Goal: Task Accomplishment & Management: Manage account settings

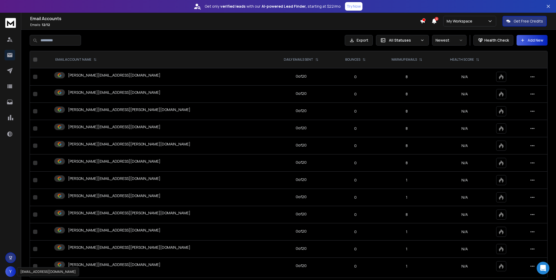
click at [12, 270] on span "Y" at bounding box center [10, 271] width 11 height 11
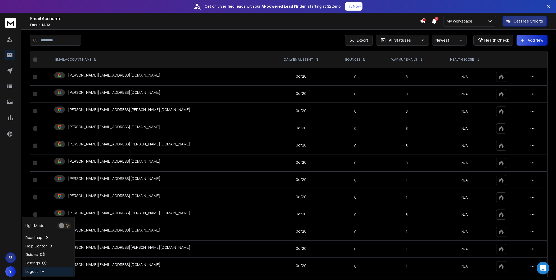
click at [32, 273] on p "Logout" at bounding box center [31, 271] width 13 height 5
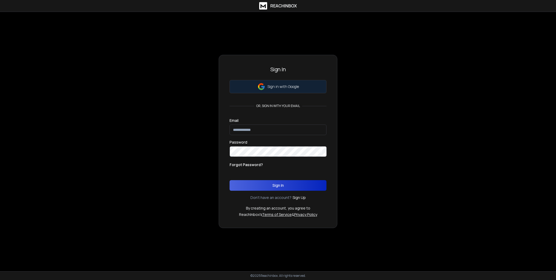
click at [280, 83] on button "Sign in with Google" at bounding box center [278, 86] width 97 height 13
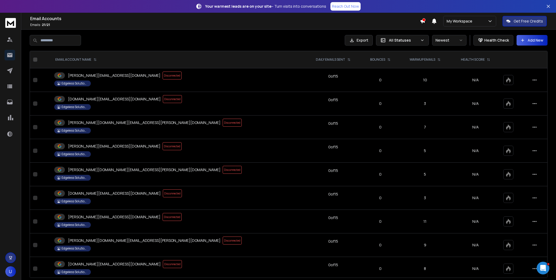
click at [533, 79] on icon at bounding box center [535, 79] width 4 height 1
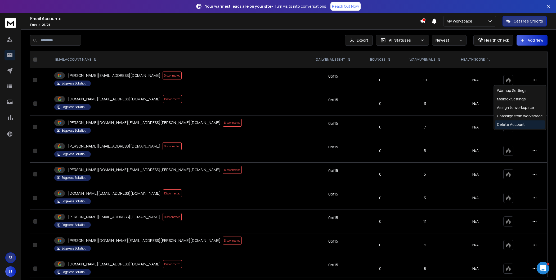
click at [520, 126] on div "Delete Account" at bounding box center [520, 124] width 50 height 8
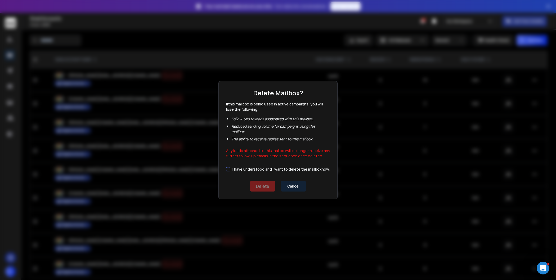
click at [245, 171] on label "I have understood and I want to delete the mailbox now." at bounding box center [281, 169] width 97 height 4
click at [231, 171] on button "I have understood and I want to delete the mailbox now." at bounding box center [228, 169] width 4 height 4
click at [260, 185] on button "Delete" at bounding box center [262, 186] width 25 height 11
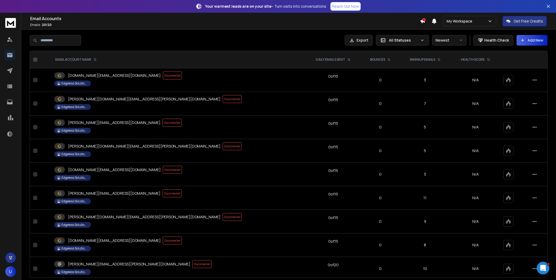
click at [34, 81] on button "button" at bounding box center [35, 80] width 4 height 4
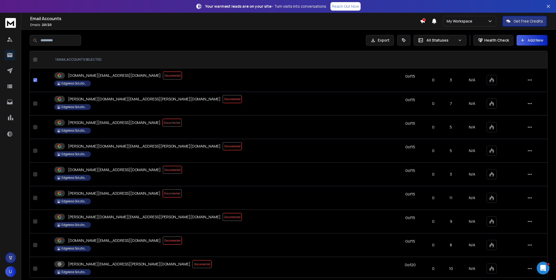
click at [36, 106] on td at bounding box center [40, 104] width 21 height 24
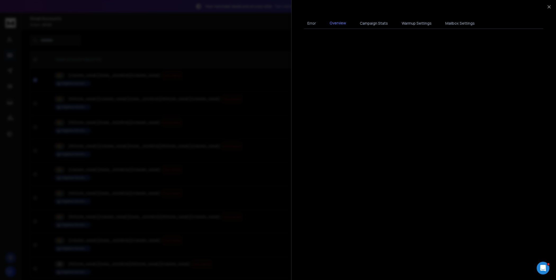
click at [37, 87] on div at bounding box center [278, 140] width 556 height 280
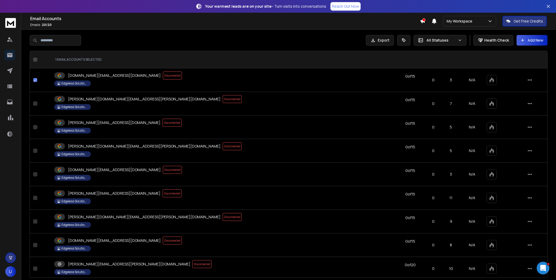
click at [34, 104] on button "button" at bounding box center [35, 103] width 4 height 4
click at [34, 123] on td at bounding box center [40, 128] width 21 height 24
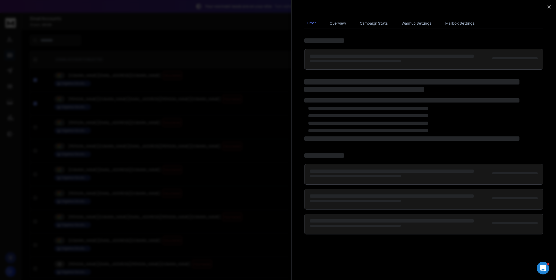
click at [47, 118] on div at bounding box center [278, 140] width 556 height 280
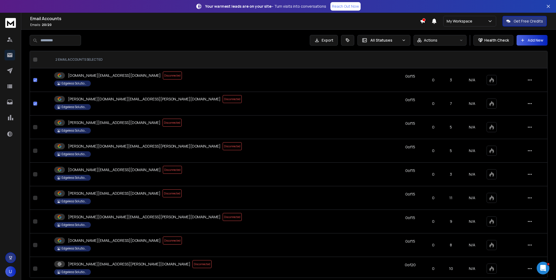
click at [36, 126] on button "button" at bounding box center [35, 127] width 4 height 4
click at [35, 149] on button "button" at bounding box center [35, 151] width 4 height 4
click at [36, 174] on td at bounding box center [40, 175] width 21 height 24
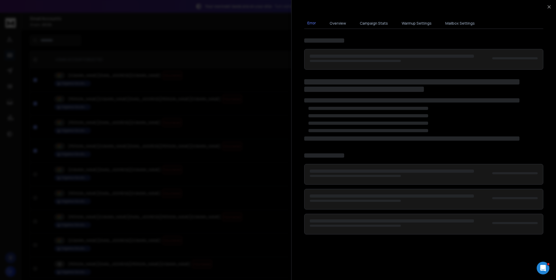
click at [36, 171] on div at bounding box center [278, 140] width 556 height 280
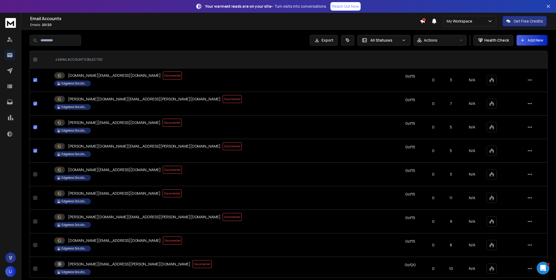
click at [35, 173] on button "button" at bounding box center [35, 174] width 4 height 4
click at [35, 196] on button "button" at bounding box center [35, 198] width 4 height 4
click at [36, 219] on button "button" at bounding box center [35, 221] width 4 height 4
click at [35, 243] on button "button" at bounding box center [35, 245] width 4 height 4
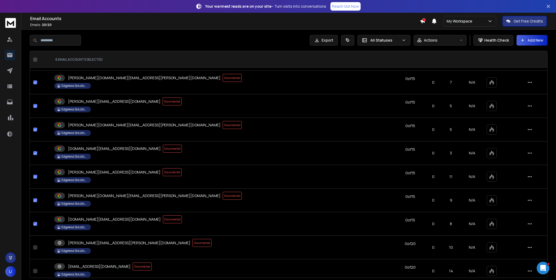
scroll to position [21, 0]
click at [35, 245] on button "button" at bounding box center [35, 247] width 4 height 4
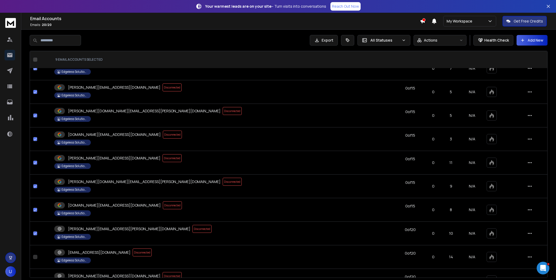
scroll to position [39, 0]
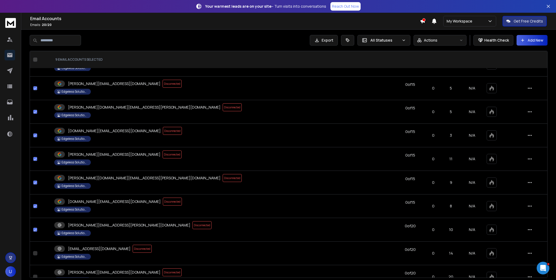
click at [36, 251] on button "button" at bounding box center [35, 253] width 4 height 4
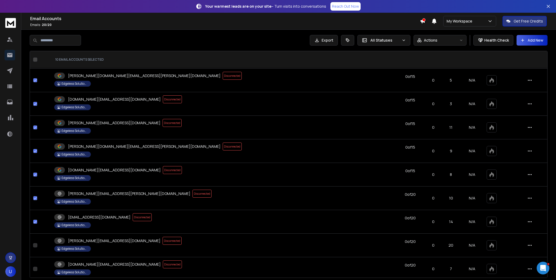
scroll to position [72, 0]
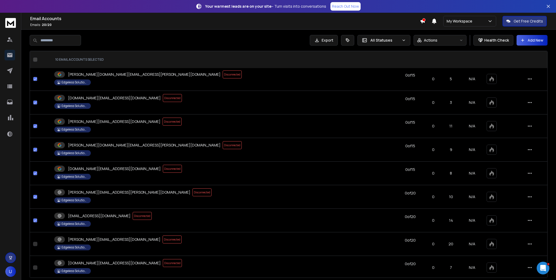
click at [34, 242] on button "button" at bounding box center [35, 244] width 4 height 4
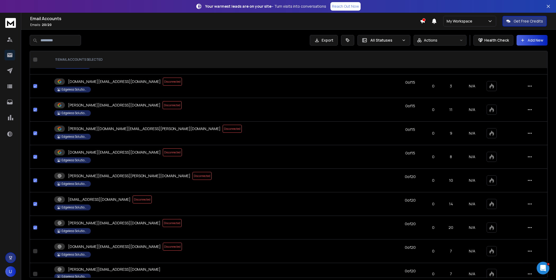
click at [34, 249] on button "button" at bounding box center [35, 251] width 4 height 4
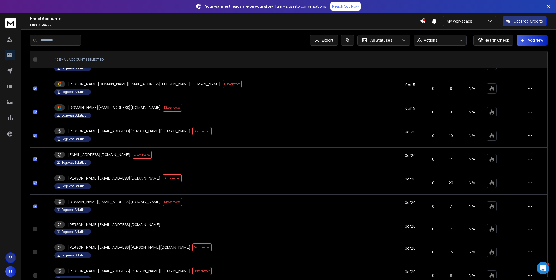
scroll to position [134, 0]
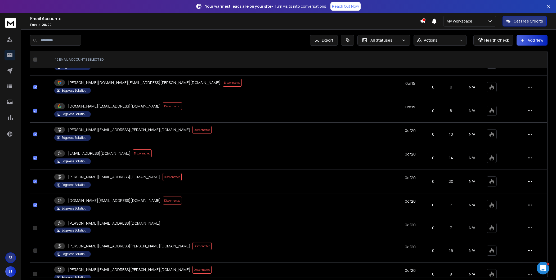
click at [36, 226] on button "button" at bounding box center [35, 228] width 4 height 4
click at [34, 249] on button "button" at bounding box center [35, 251] width 4 height 4
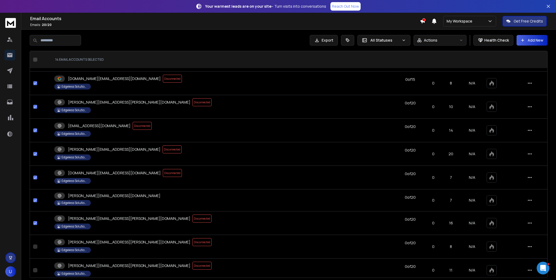
click at [36, 245] on button "button" at bounding box center [35, 247] width 4 height 4
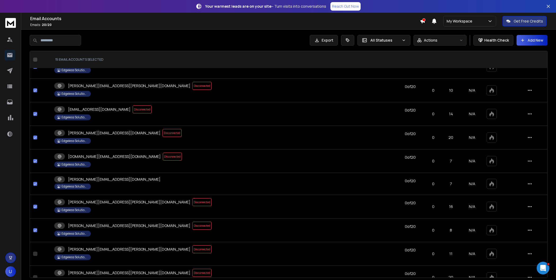
click at [36, 248] on td at bounding box center [40, 254] width 21 height 24
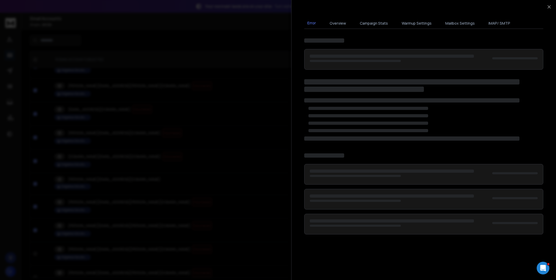
click at [52, 210] on div at bounding box center [278, 140] width 556 height 280
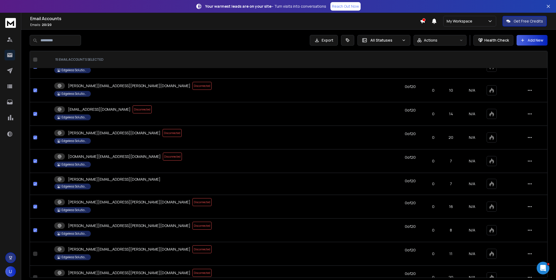
click at [37, 252] on button "button" at bounding box center [35, 254] width 4 height 4
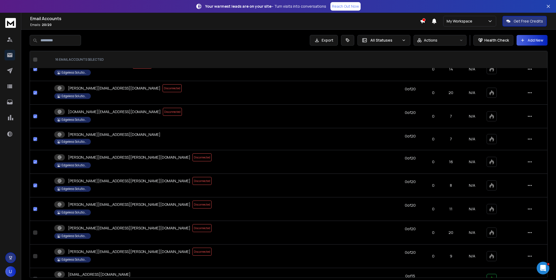
scroll to position [223, 0]
click at [34, 230] on button "button" at bounding box center [35, 232] width 4 height 4
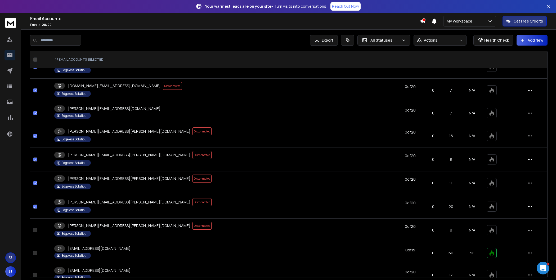
click at [36, 228] on button "button" at bounding box center [35, 230] width 4 height 4
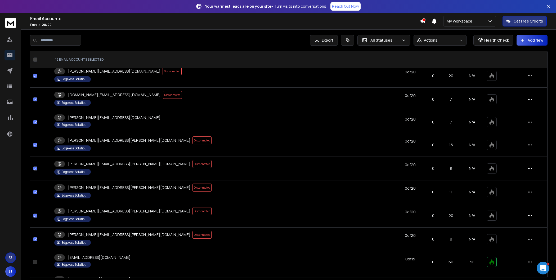
scroll to position [219, 0]
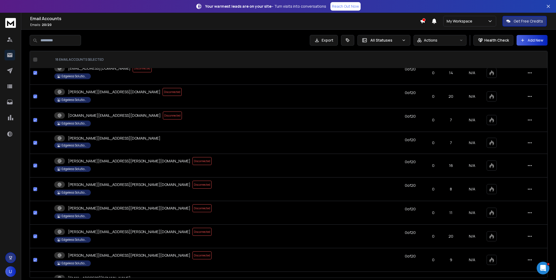
click at [36, 141] on button "button" at bounding box center [35, 143] width 4 height 4
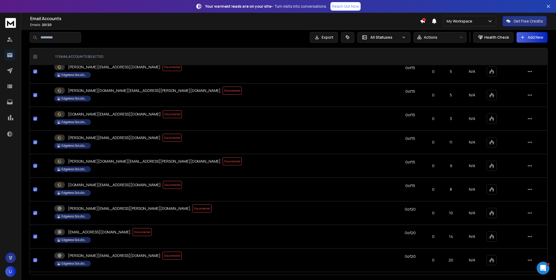
scroll to position [0, 0]
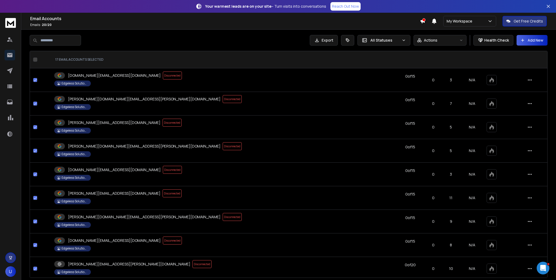
click at [397, 40] on p "All Statuses" at bounding box center [385, 40] width 29 height 5
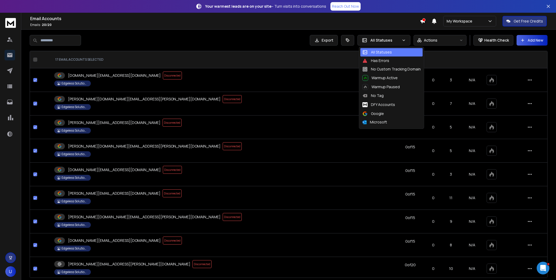
click at [397, 40] on p "All Statuses" at bounding box center [385, 40] width 29 height 5
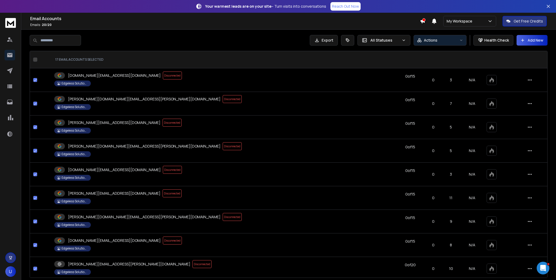
click at [438, 38] on p "Actions" at bounding box center [431, 40] width 14 height 5
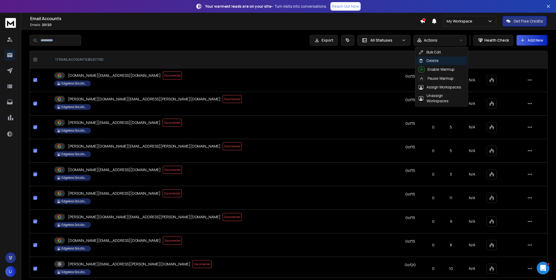
click at [441, 60] on div "Delete" at bounding box center [442, 60] width 50 height 8
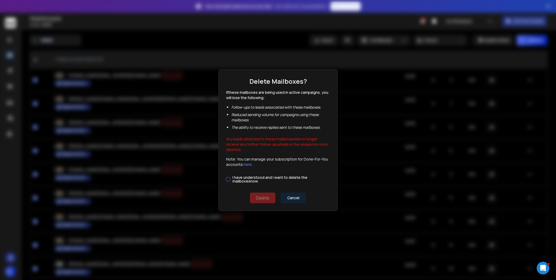
click at [252, 176] on label "I have understood and I want to delete the mailbox es now." at bounding box center [282, 179] width 98 height 7
click at [231, 177] on button "I have understood and I want to delete the mailbox es now." at bounding box center [228, 179] width 4 height 4
click at [259, 200] on button "Delete" at bounding box center [262, 198] width 25 height 11
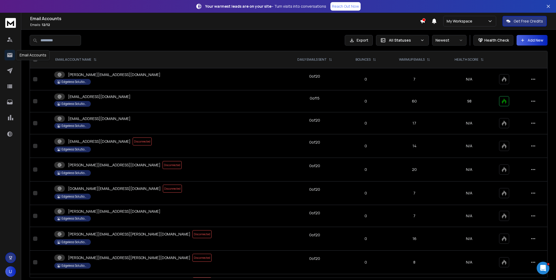
click at [10, 54] on icon at bounding box center [9, 55] width 5 height 4
click at [10, 63] on div at bounding box center [11, 87] width 12 height 107
click at [10, 71] on icon at bounding box center [10, 71] width 6 height 6
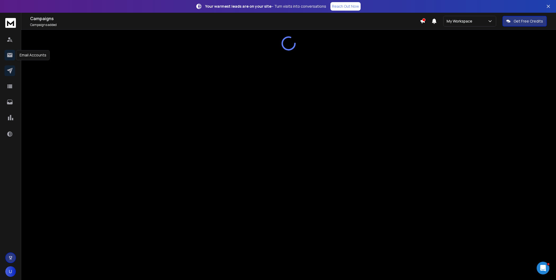
click at [9, 54] on icon at bounding box center [9, 55] width 5 height 4
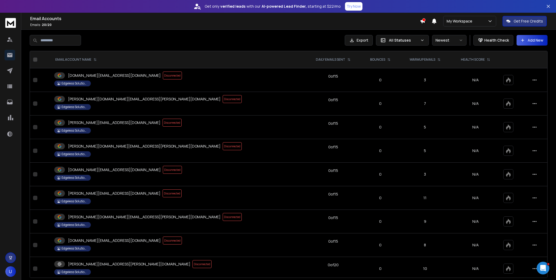
click at [36, 79] on button "button" at bounding box center [35, 80] width 4 height 4
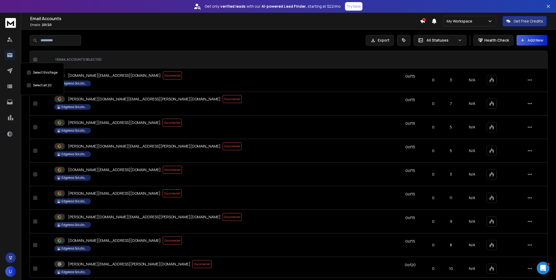
click at [34, 58] on button "Select this Page" at bounding box center [35, 60] width 4 height 4
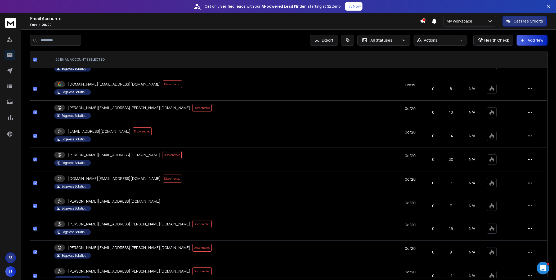
scroll to position [251, 0]
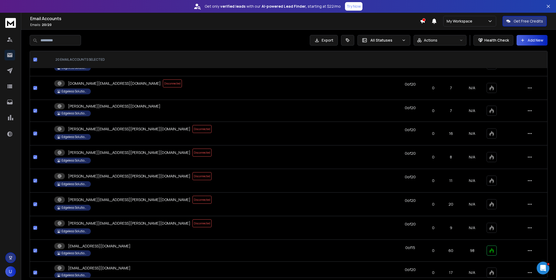
drag, startPoint x: 37, startPoint y: 241, endPoint x: 37, endPoint y: 244, distance: 2.9
click at [37, 249] on button "button" at bounding box center [35, 251] width 4 height 4
click at [36, 265] on td at bounding box center [40, 273] width 21 height 22
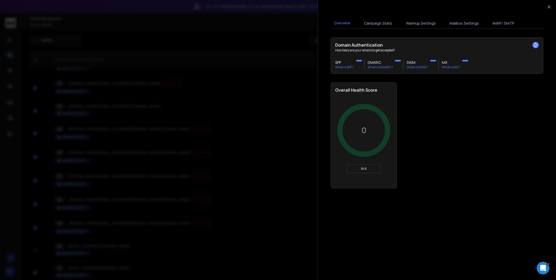
click at [57, 189] on div at bounding box center [278, 140] width 556 height 280
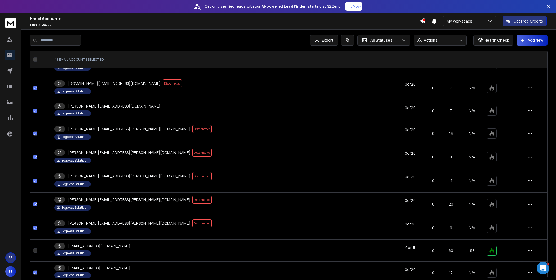
click at [33, 271] on button "button" at bounding box center [35, 273] width 4 height 4
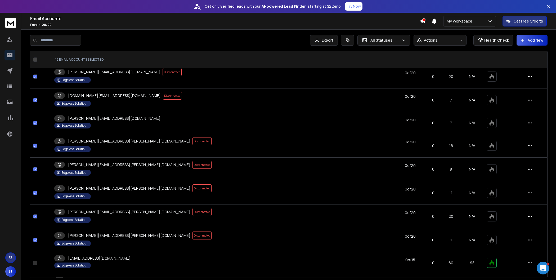
scroll to position [237, 0]
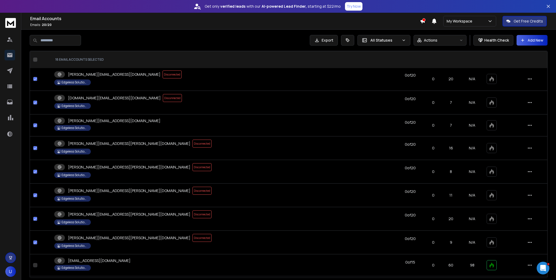
click at [35, 123] on button "button" at bounding box center [35, 125] width 4 height 4
click at [450, 34] on div "Export All Statuses Actions Health Check Add New 17 EMAIL ACCOUNTS SELECTED [DO…" at bounding box center [288, 157] width 535 height 254
click at [450, 37] on button "Actions" at bounding box center [440, 40] width 53 height 11
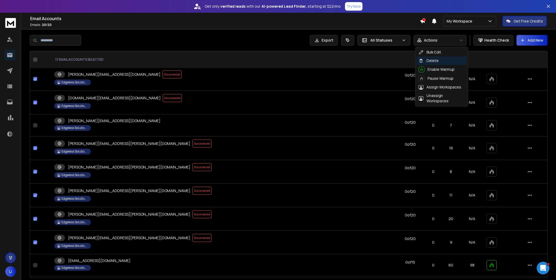
click at [435, 61] on div "Delete" at bounding box center [429, 60] width 20 height 5
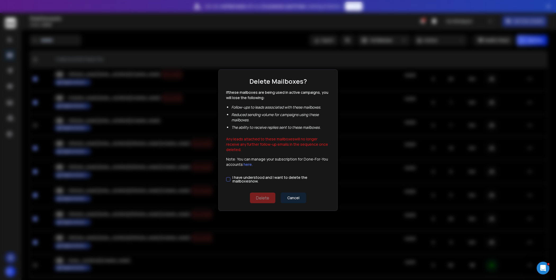
click at [249, 176] on label "I have understood and I want to delete the mailbox es now." at bounding box center [282, 179] width 98 height 7
click at [231, 177] on button "I have understood and I want to delete the mailbox es now." at bounding box center [228, 179] width 4 height 4
click at [270, 196] on button "Delete" at bounding box center [262, 198] width 25 height 11
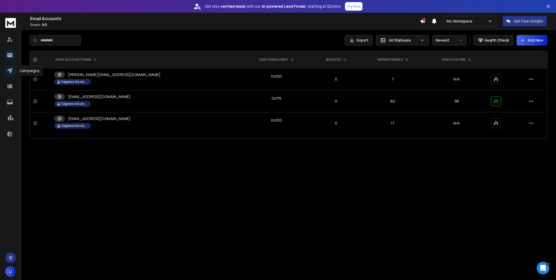
click at [10, 70] on icon at bounding box center [10, 71] width 6 height 6
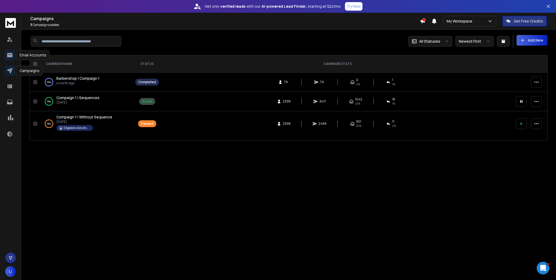
click at [12, 50] on link at bounding box center [10, 55] width 11 height 11
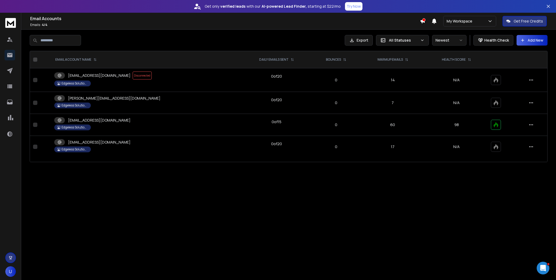
click at [532, 80] on icon at bounding box center [531, 80] width 5 height 5
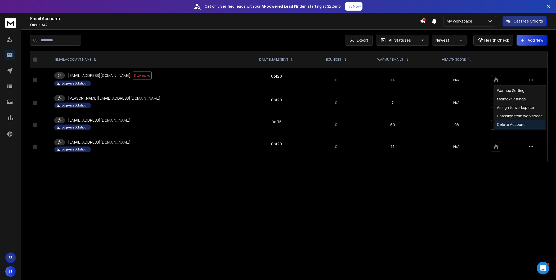
click at [514, 126] on div "Delete Account" at bounding box center [520, 124] width 50 height 8
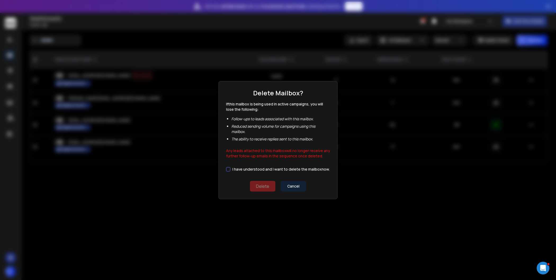
click at [262, 171] on label "I have understood and I want to delete the mailbox now." at bounding box center [281, 169] width 97 height 4
click at [231, 171] on button "I have understood and I want to delete the mailbox now." at bounding box center [228, 169] width 4 height 4
click at [262, 188] on button "Delete" at bounding box center [262, 186] width 25 height 11
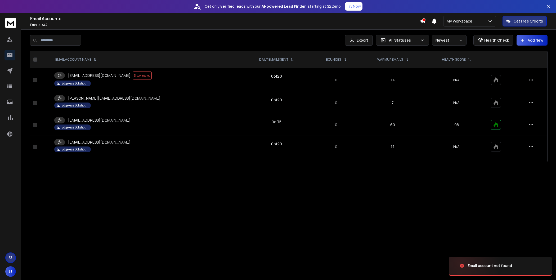
click at [249, 185] on div "Get only verified leads with our AI-powered Lead Finder, starting at $22/mo Try…" at bounding box center [278, 140] width 556 height 280
click at [12, 52] on icon at bounding box center [10, 55] width 6 height 6
click at [12, 55] on icon at bounding box center [9, 55] width 5 height 4
click at [12, 73] on icon at bounding box center [10, 71] width 6 height 6
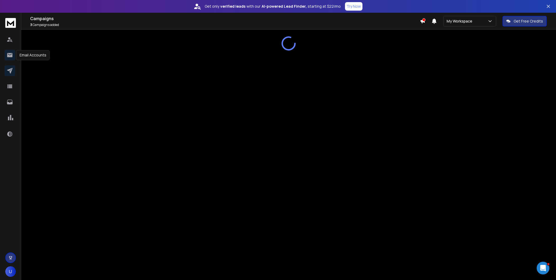
click at [12, 56] on icon at bounding box center [9, 55] width 5 height 4
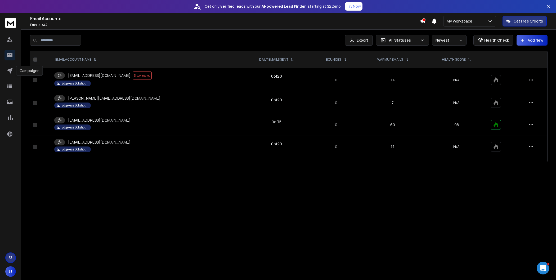
click at [12, 76] on div at bounding box center [11, 71] width 12 height 12
click at [12, 60] on link at bounding box center [10, 55] width 11 height 11
click at [12, 67] on link at bounding box center [10, 70] width 11 height 11
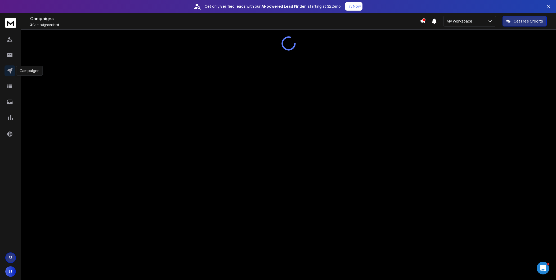
click at [12, 67] on link at bounding box center [10, 70] width 11 height 11
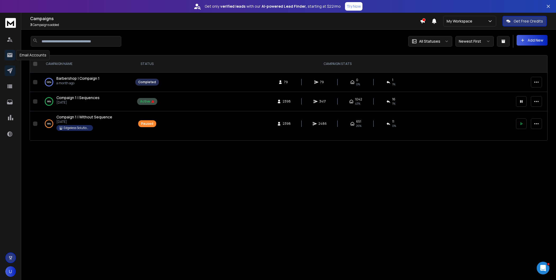
click at [12, 53] on icon at bounding box center [10, 55] width 6 height 6
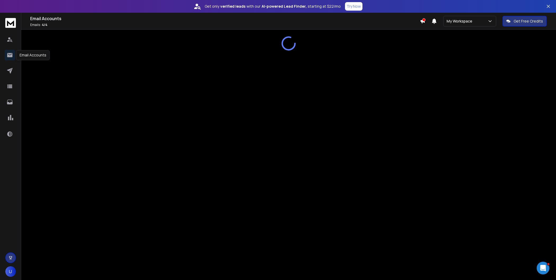
click at [12, 53] on icon at bounding box center [10, 55] width 6 height 6
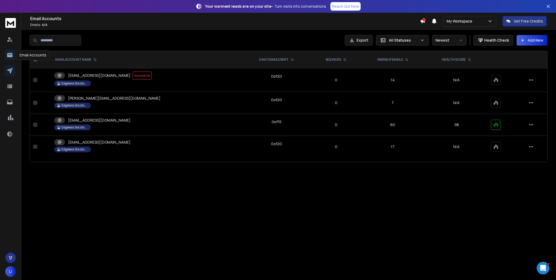
click at [8, 75] on link at bounding box center [10, 70] width 11 height 11
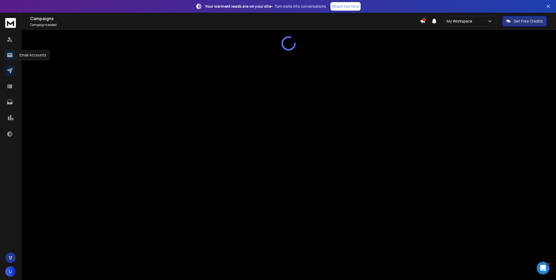
click at [8, 54] on icon at bounding box center [10, 55] width 6 height 6
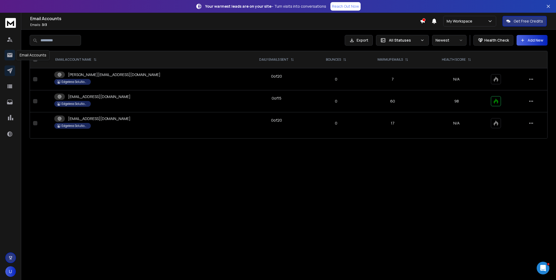
click at [8, 69] on icon at bounding box center [10, 71] width 6 height 6
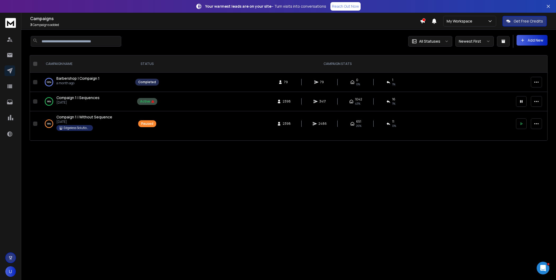
drag, startPoint x: 10, startPoint y: 56, endPoint x: 51, endPoint y: 79, distance: 47.3
click at [34, 80] on button "button" at bounding box center [35, 82] width 4 height 4
click at [35, 103] on button "button" at bounding box center [35, 101] width 4 height 4
click at [35, 120] on td at bounding box center [35, 123] width 10 height 25
click at [36, 123] on button "button" at bounding box center [35, 124] width 4 height 4
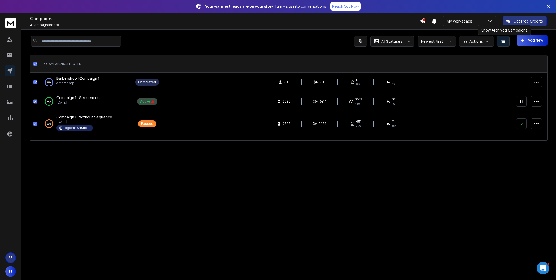
click at [506, 43] on button at bounding box center [503, 41] width 13 height 11
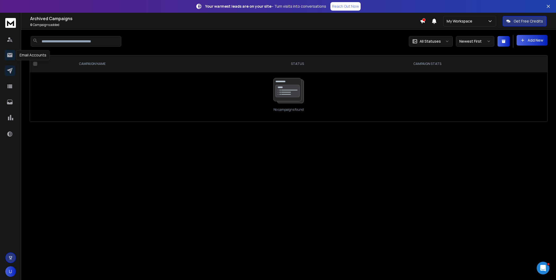
click at [12, 50] on link at bounding box center [10, 55] width 11 height 11
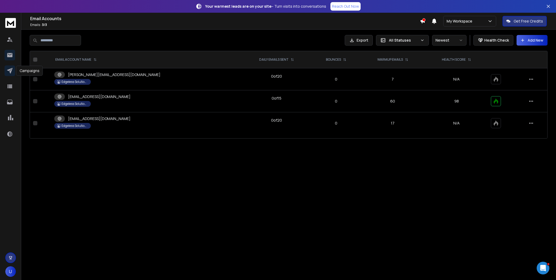
click at [9, 76] on link at bounding box center [10, 70] width 11 height 11
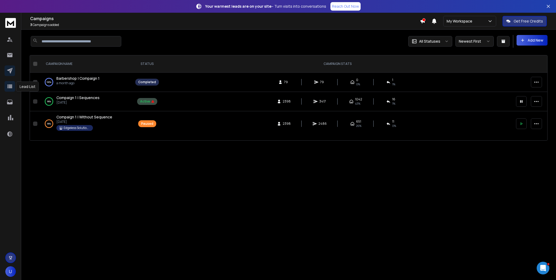
click at [10, 84] on icon at bounding box center [10, 86] width 6 height 6
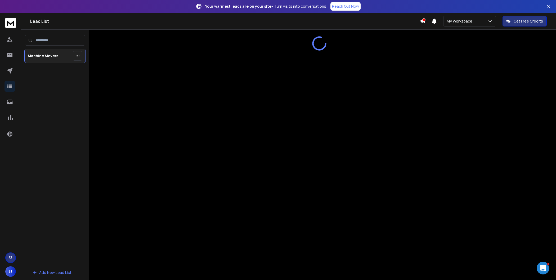
click at [78, 58] on icon "button" at bounding box center [77, 56] width 5 height 5
click at [95, 117] on div "Your warmest leads are on your site – Turn visits into conversations Reach Out …" at bounding box center [278, 140] width 556 height 280
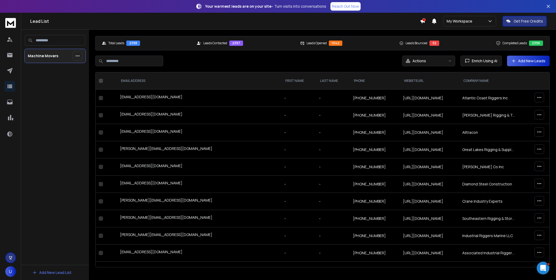
click at [53, 54] on p "Machine Movers" at bounding box center [43, 55] width 30 height 5
click at [77, 51] on button "button" at bounding box center [78, 56] width 10 height 10
click at [77, 57] on icon "button" at bounding box center [77, 56] width 5 height 5
click at [62, 77] on p "Delete Lead List" at bounding box center [66, 75] width 29 height 5
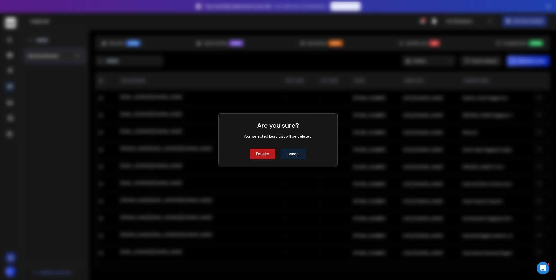
click at [274, 156] on button "Delete" at bounding box center [262, 154] width 25 height 11
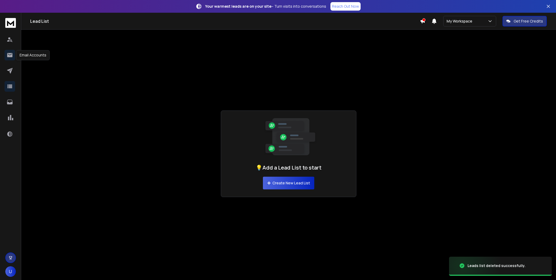
click at [13, 50] on link at bounding box center [10, 55] width 11 height 11
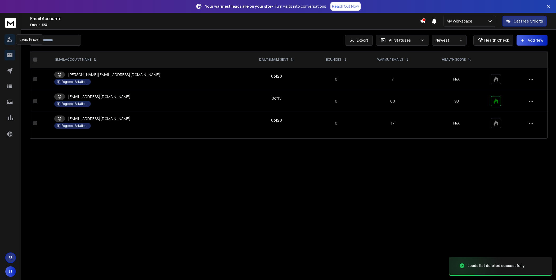
click at [11, 41] on icon at bounding box center [9, 40] width 5 height 3
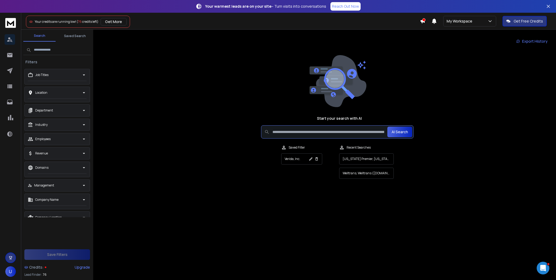
click at [222, 179] on div "Export History Start your search with AI AI Search Saved Filter Verida, Inc. Re…" at bounding box center [338, 110] width 472 height 149
